Goal: Navigation & Orientation: Find specific page/section

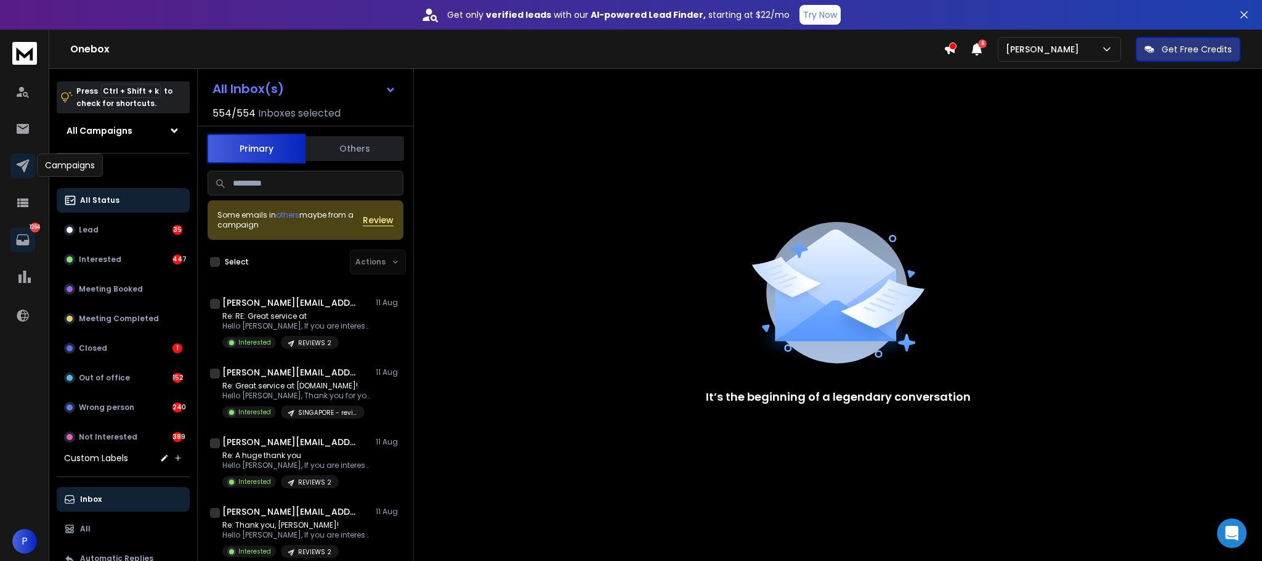
click at [19, 177] on link at bounding box center [22, 165] width 25 height 25
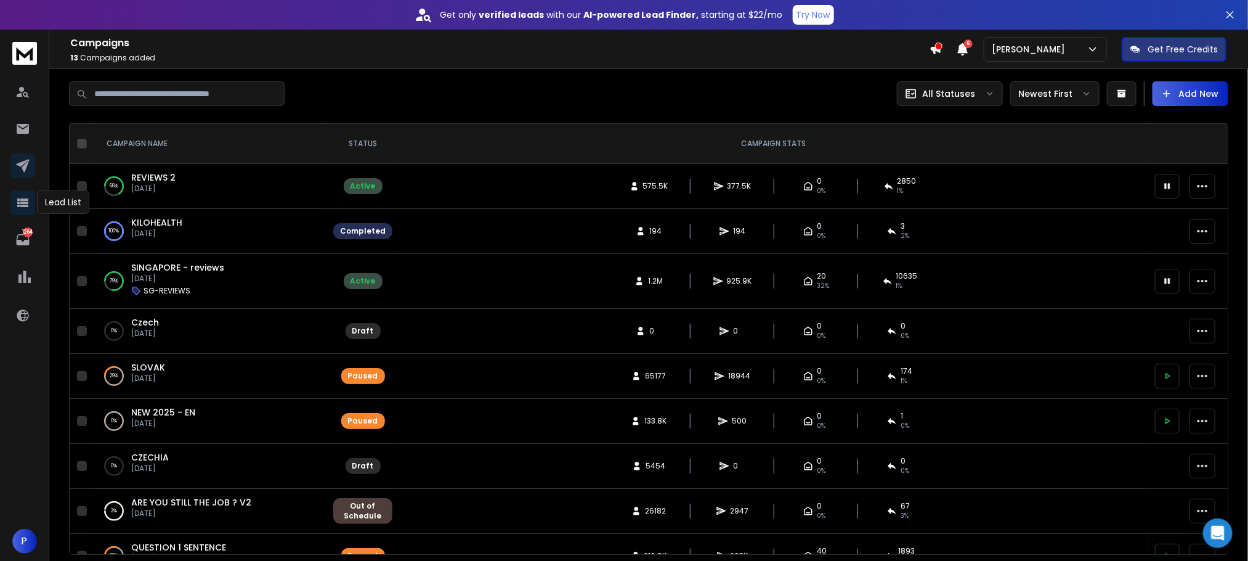
click at [21, 201] on icon at bounding box center [22, 202] width 11 height 9
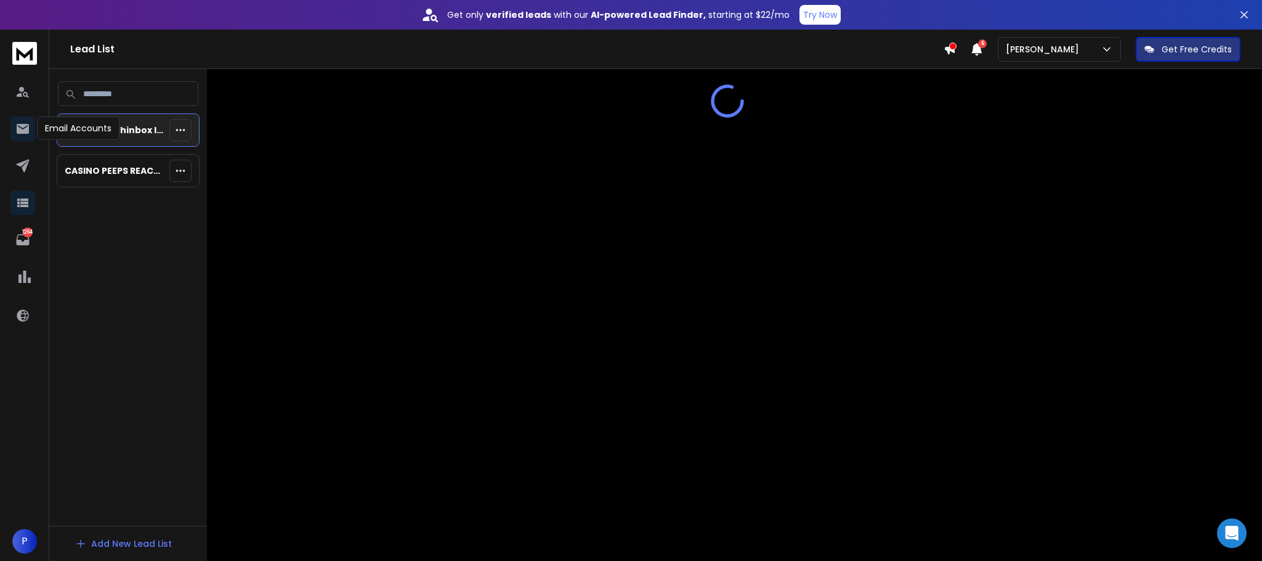
click at [28, 124] on icon at bounding box center [22, 128] width 15 height 15
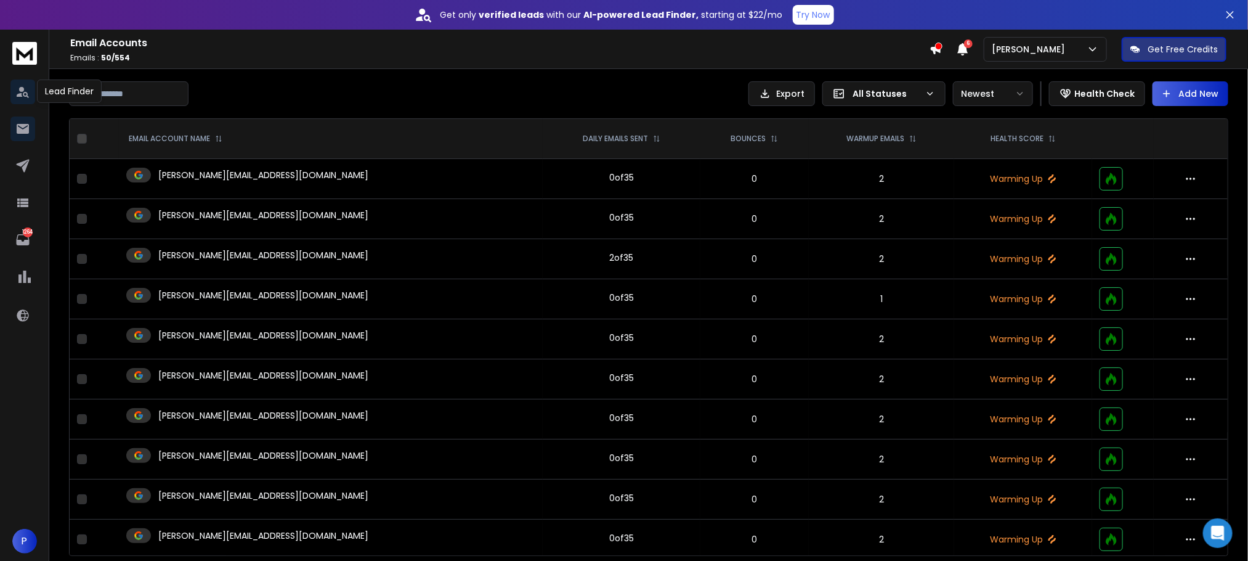
click at [17, 100] on link at bounding box center [22, 91] width 25 height 25
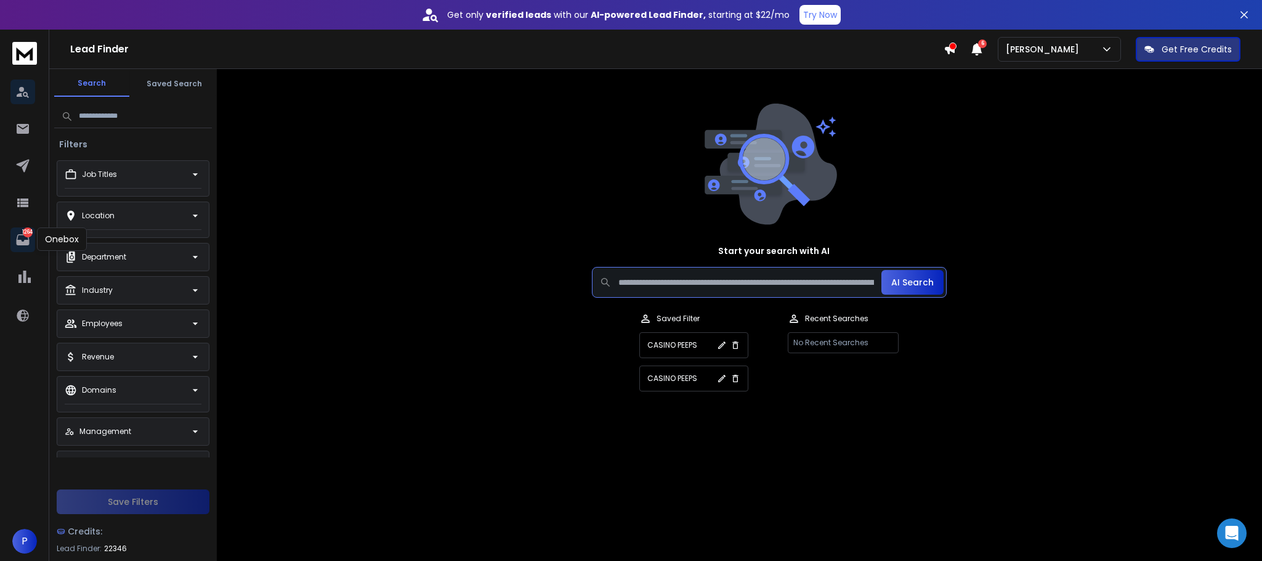
click at [26, 231] on p "1264" at bounding box center [28, 232] width 10 height 10
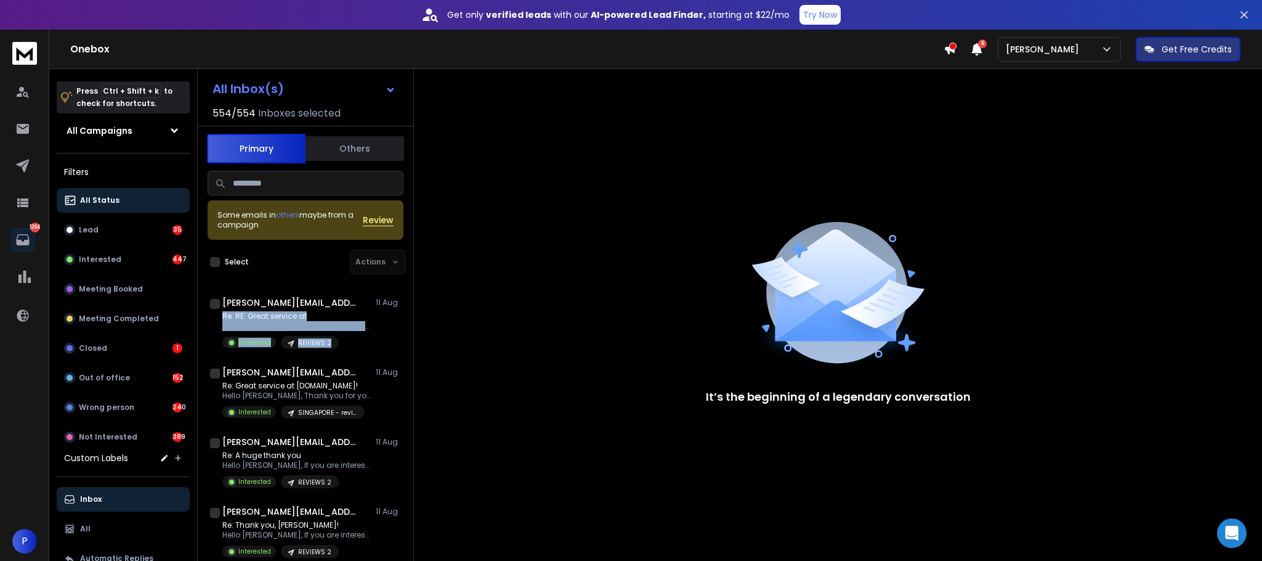
drag, startPoint x: 407, startPoint y: 306, endPoint x: 409, endPoint y: 335, distance: 29.6
click at [409, 342] on div "[PERSON_NAME][EMAIL_ADDRESS][DOMAIN_NAME] [DATE] Re: RE: Great service at Hello…" at bounding box center [306, 493] width 216 height 415
drag, startPoint x: 414, startPoint y: 323, endPoint x: 412, endPoint y: 333, distance: 9.4
click at [412, 362] on div "All Inbox(s) 554 / 554 Inboxes selected Primary Others Some emails in others ma…" at bounding box center [729, 349] width 1065 height 561
click at [593, 39] on div "Onebox 6 [PERSON_NAME] Get Free Credits" at bounding box center [631, 49] width 1262 height 39
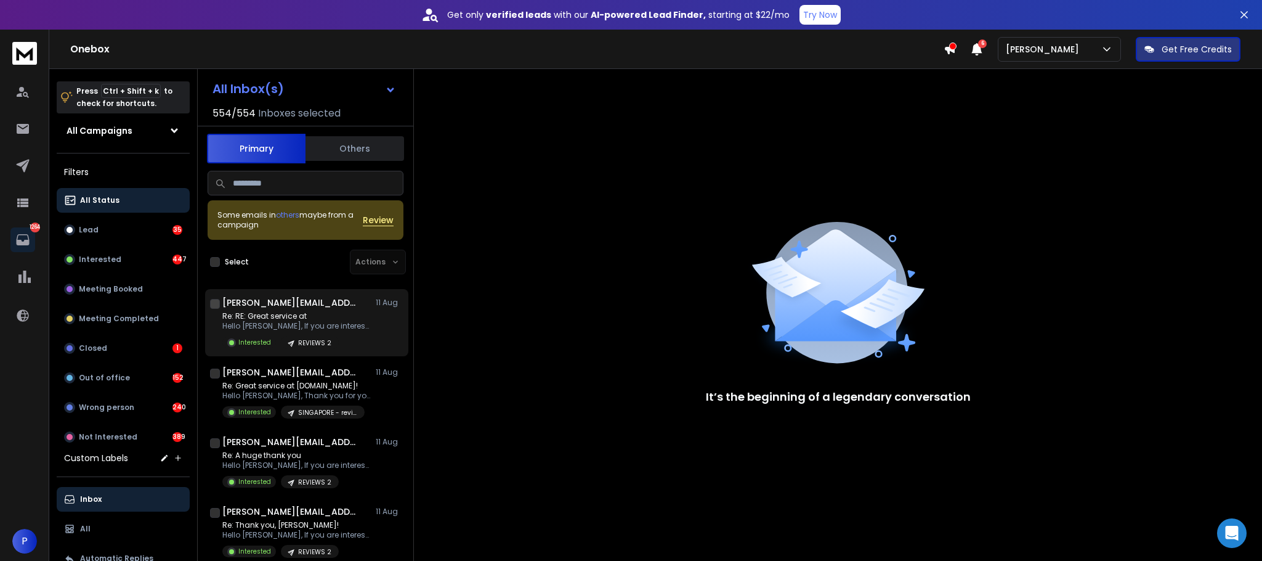
click at [303, 342] on p "REVIEWS 2" at bounding box center [314, 342] width 33 height 9
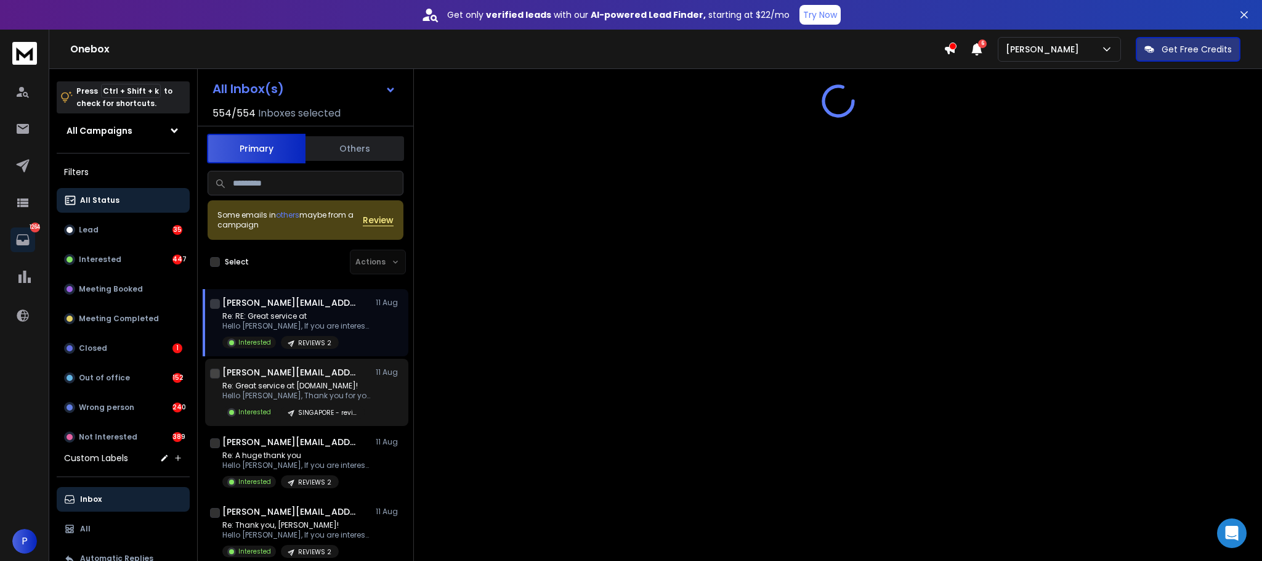
click at [301, 378] on h1 "[PERSON_NAME][EMAIL_ADDRESS][PERSON_NAME][DOMAIN_NAME]" at bounding box center [290, 372] width 136 height 12
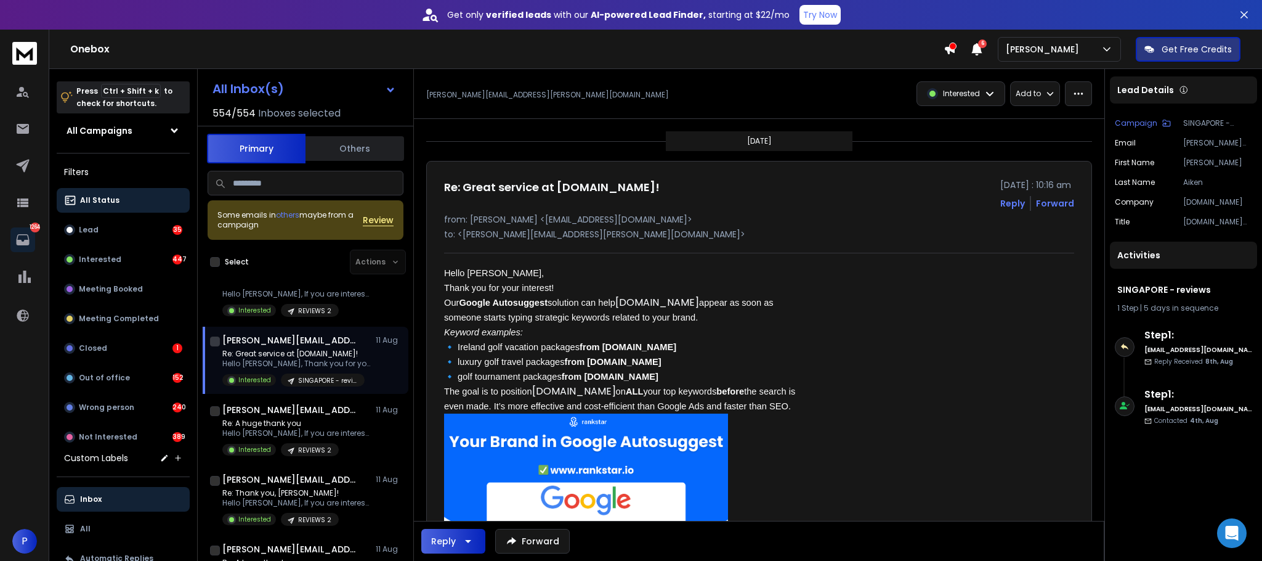
scroll to position [48, 0]
